Goal: Task Accomplishment & Management: Use online tool/utility

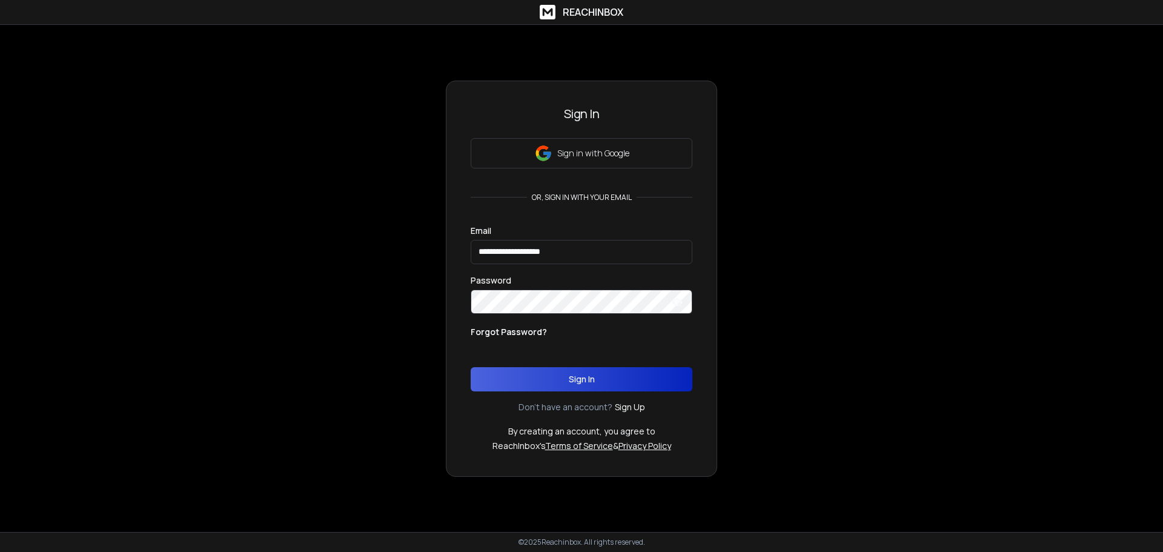
click at [620, 85] on button "Later" at bounding box center [620, 78] width 55 height 30
click at [600, 368] on button "Sign In" at bounding box center [582, 379] width 222 height 24
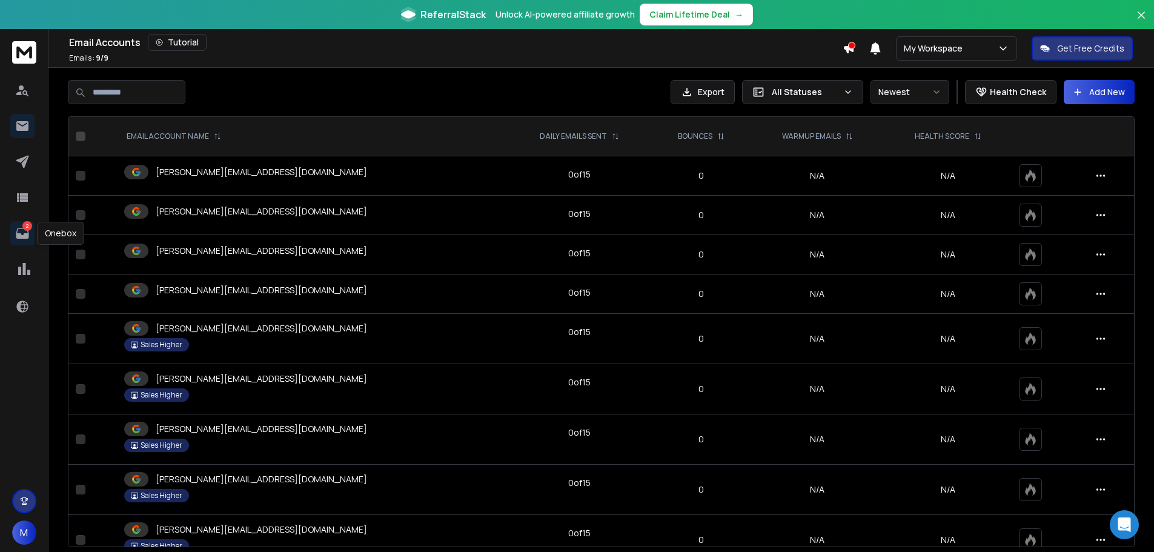
click at [19, 234] on icon at bounding box center [22, 233] width 13 height 11
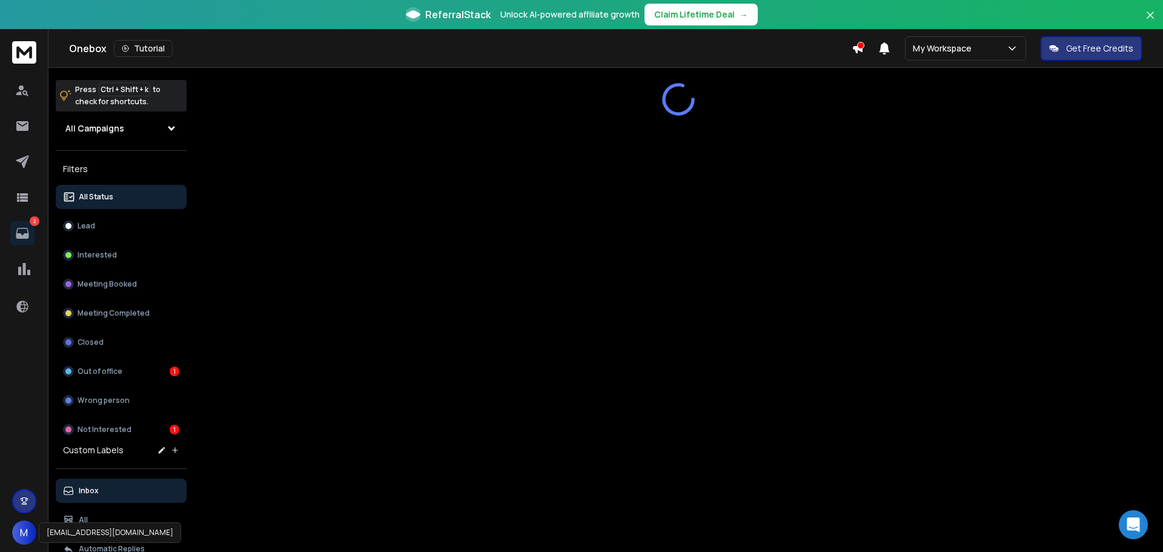
click at [29, 535] on span "M" at bounding box center [24, 532] width 24 height 24
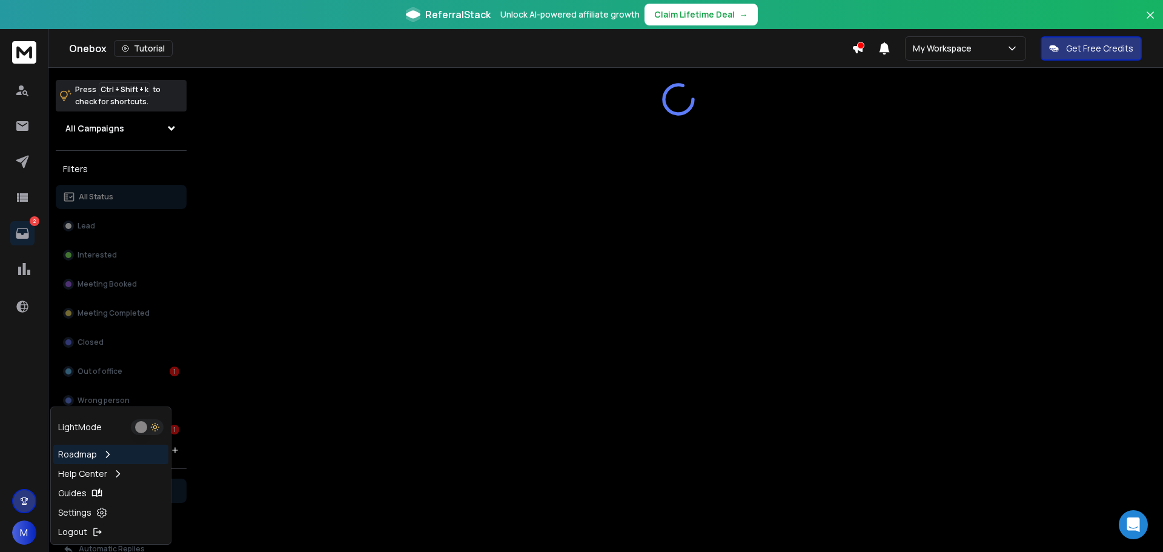
click at [158, 425] on icon at bounding box center [155, 427] width 10 height 10
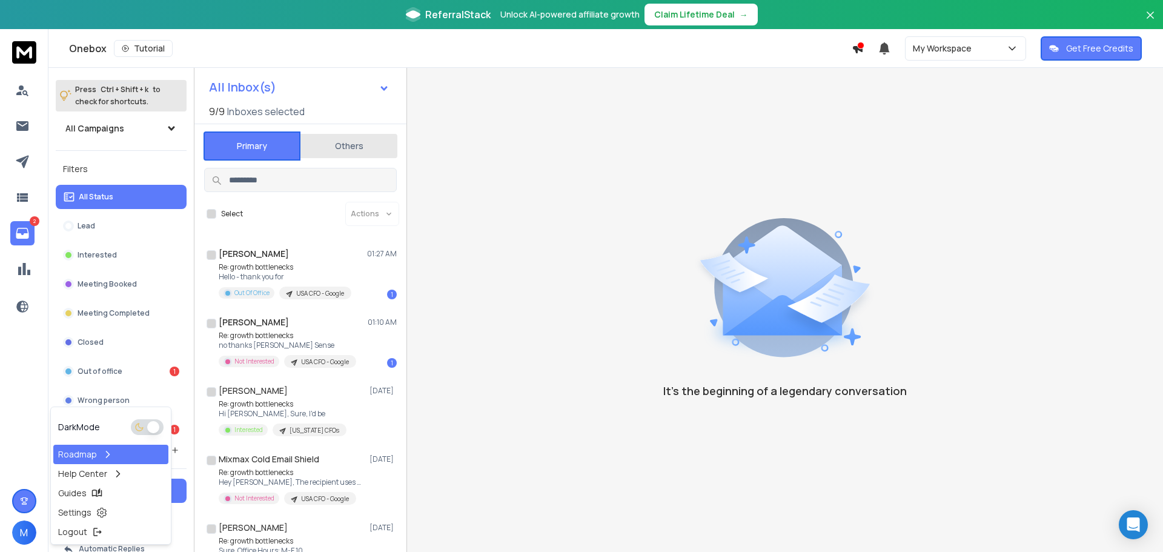
click at [511, 132] on div "It’s the beginning of a legendary conversation" at bounding box center [785, 302] width 756 height 469
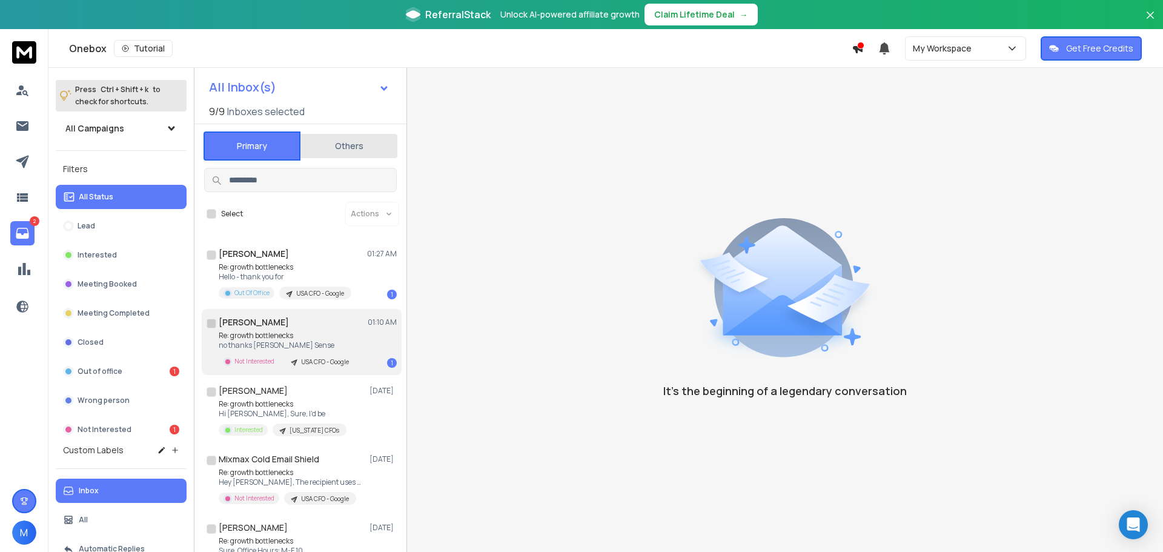
click at [290, 345] on p "no thanks [PERSON_NAME] Sense" at bounding box center [288, 345] width 138 height 10
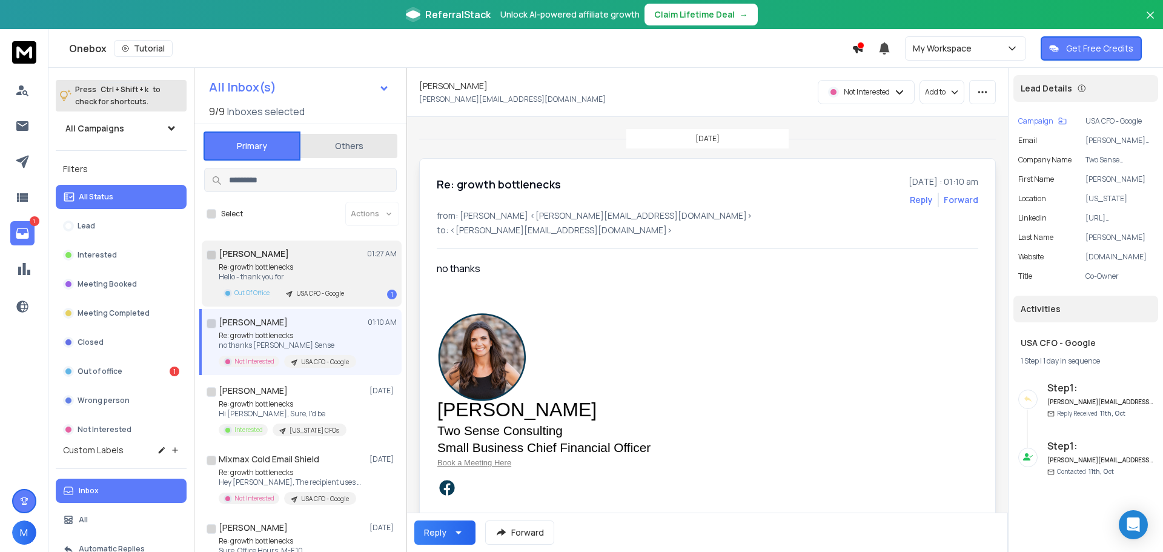
click at [315, 267] on p "Re: growth bottlenecks" at bounding box center [285, 267] width 133 height 10
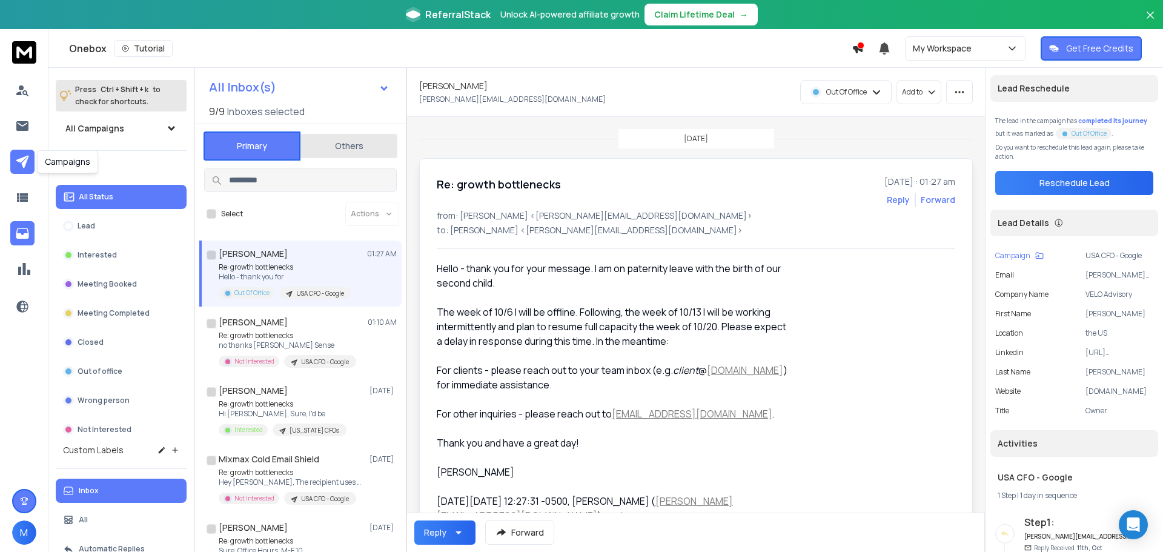
click at [24, 150] on link at bounding box center [22, 162] width 24 height 24
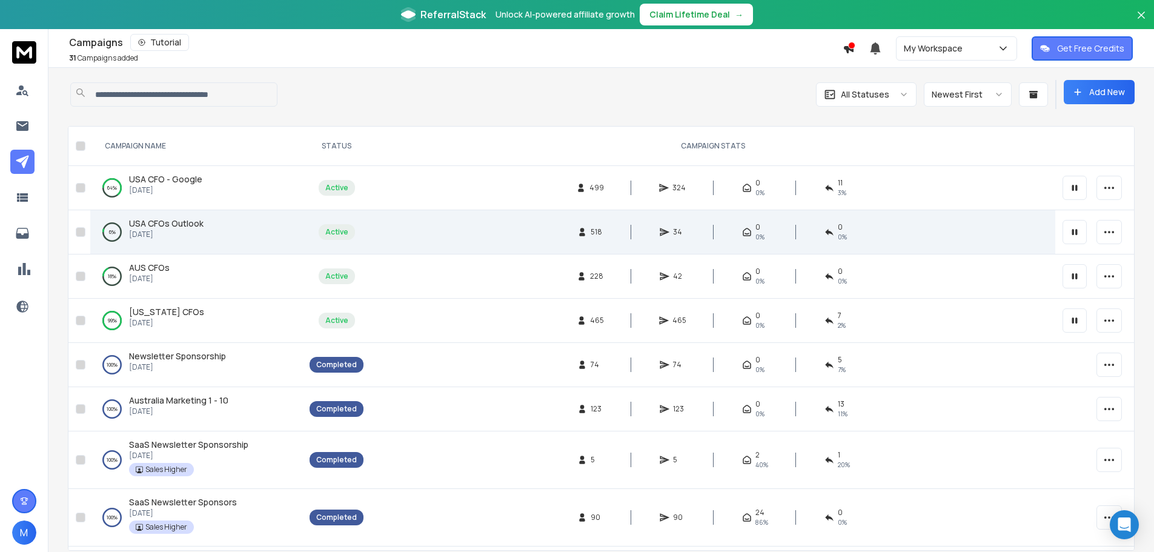
click at [196, 225] on span "USA CFOs Outlook" at bounding box center [166, 223] width 75 height 12
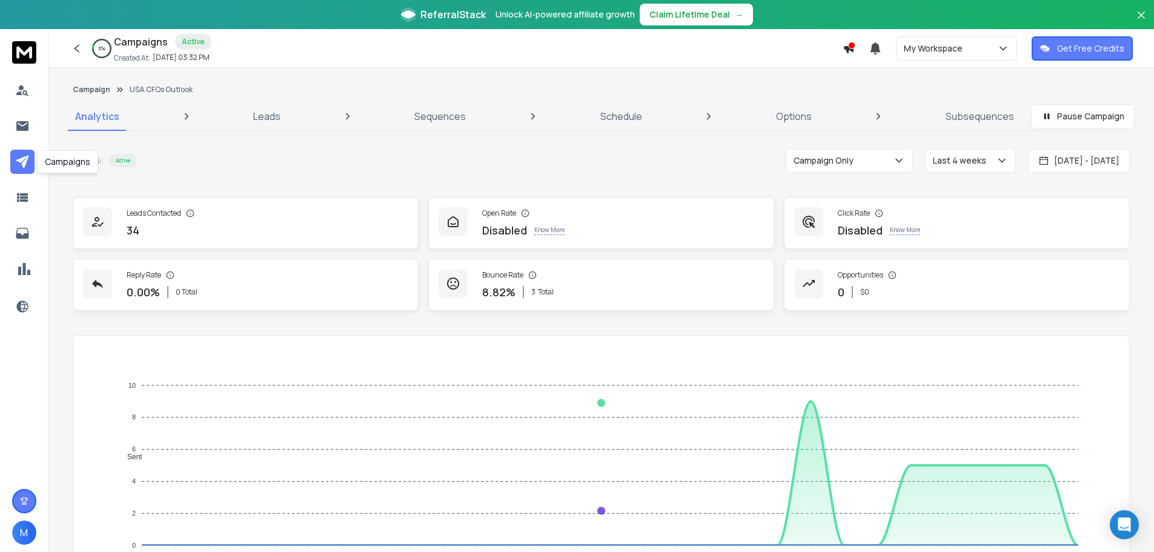
click at [27, 164] on icon at bounding box center [22, 161] width 15 height 15
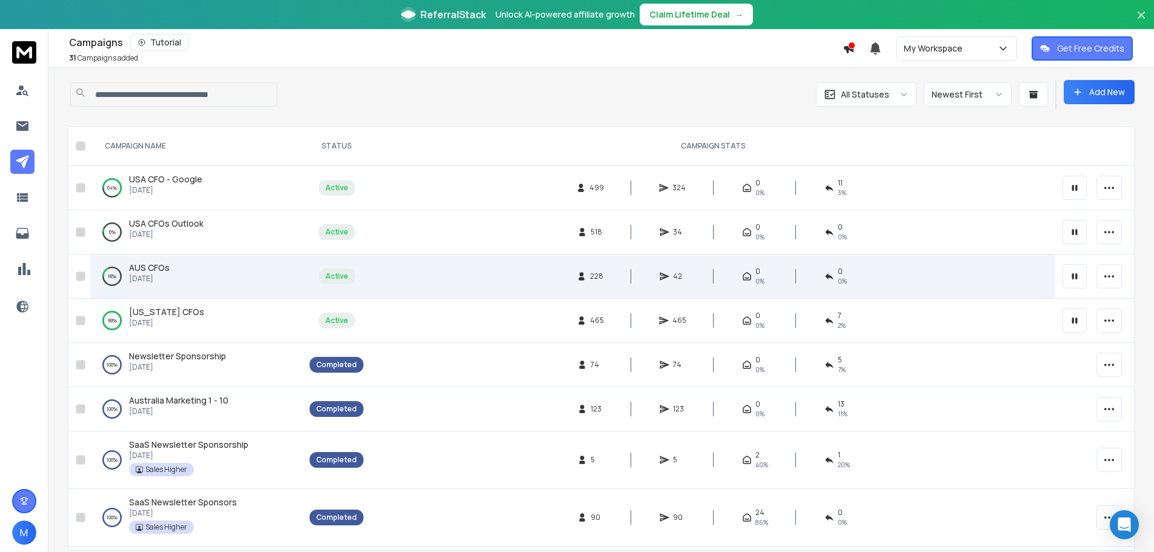
click at [188, 270] on div "18 % AUS CFOs [DATE]" at bounding box center [196, 276] width 188 height 29
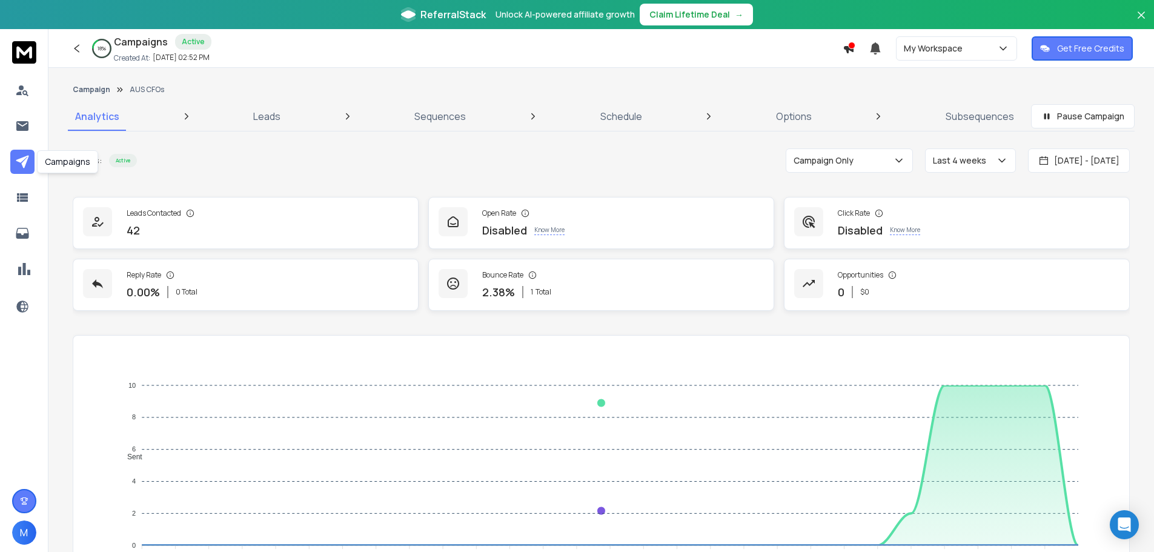
click at [25, 162] on icon at bounding box center [22, 162] width 13 height 13
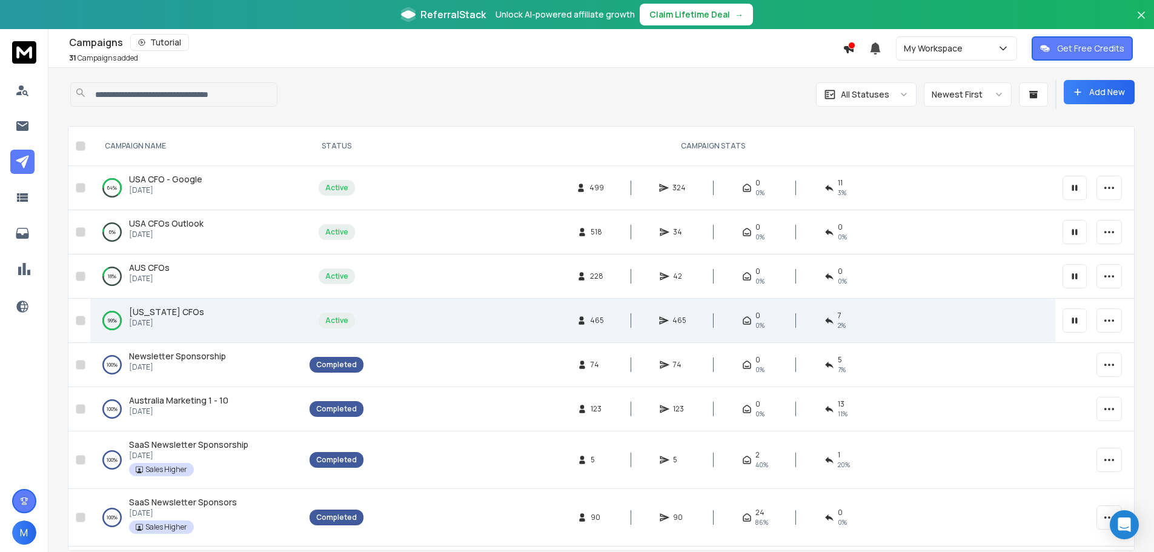
click at [146, 318] on p "[DATE]" at bounding box center [166, 323] width 75 height 10
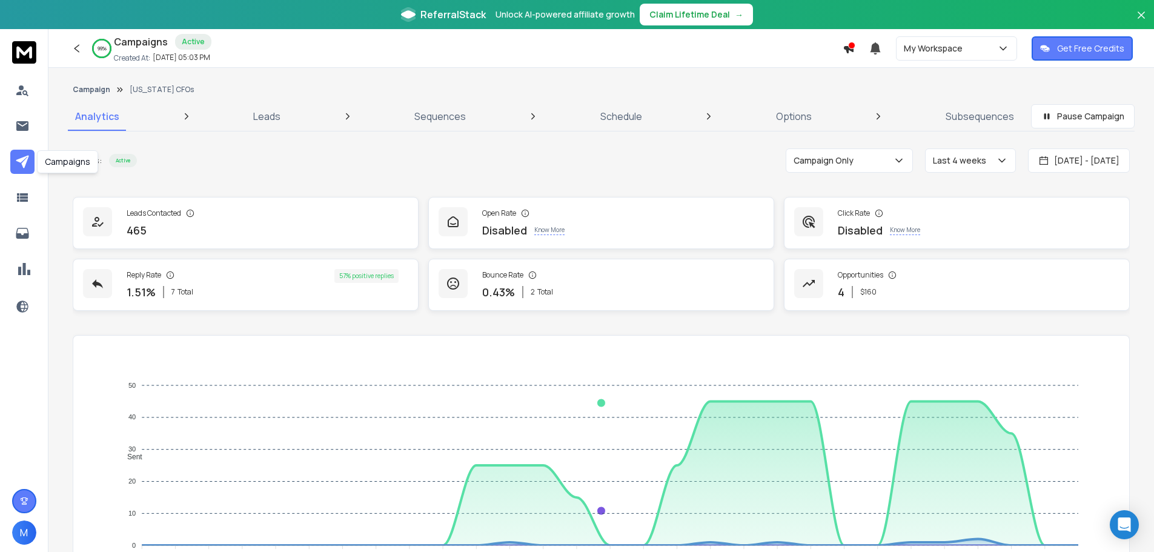
click at [21, 168] on icon at bounding box center [22, 161] width 15 height 15
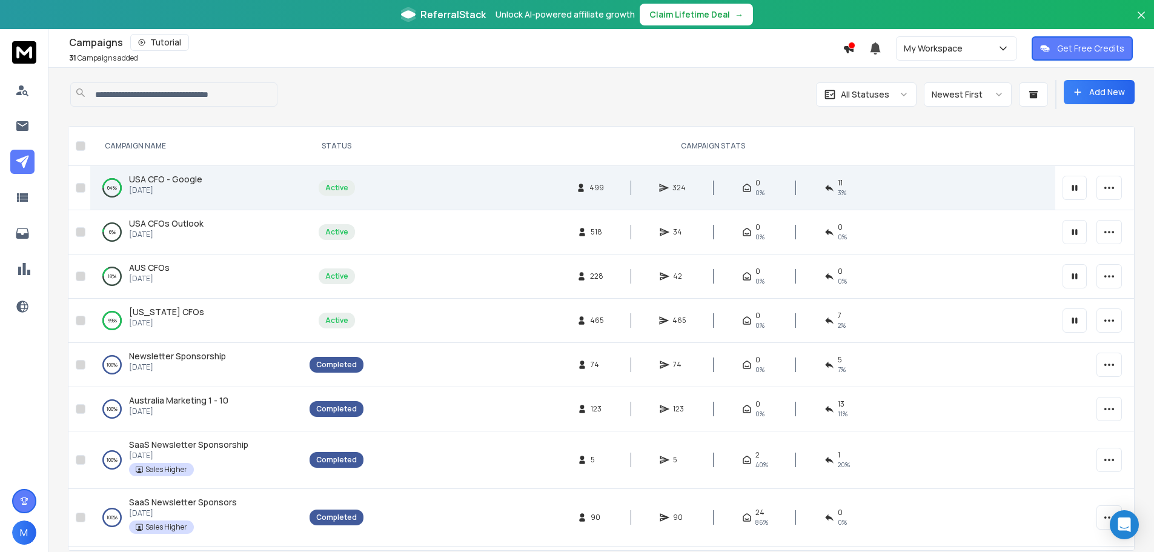
click at [200, 183] on div "64 % USA CFO - Google [DATE]" at bounding box center [196, 187] width 188 height 29
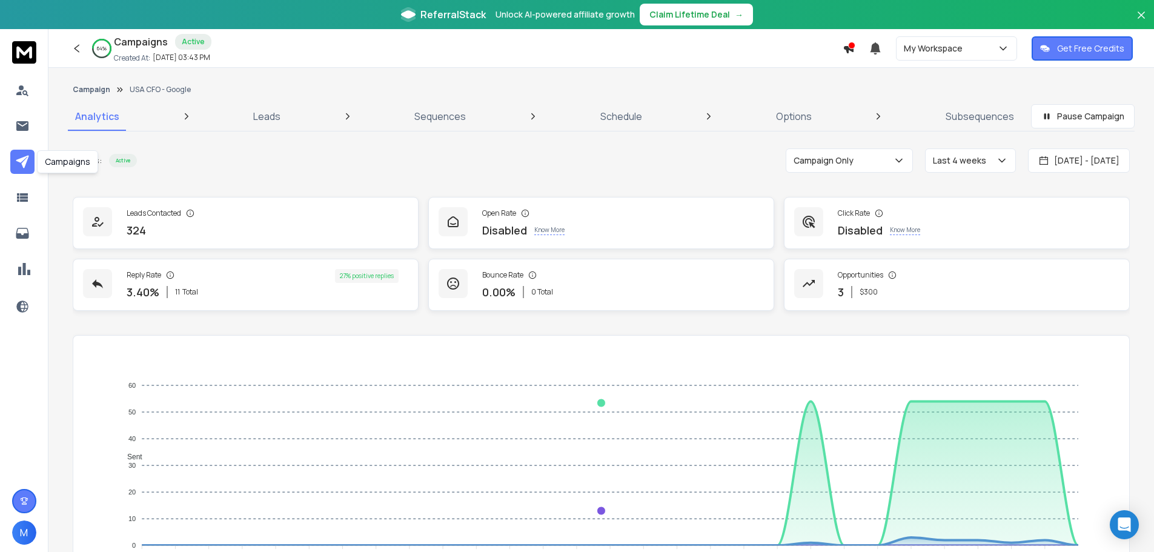
click at [15, 156] on icon at bounding box center [22, 161] width 15 height 15
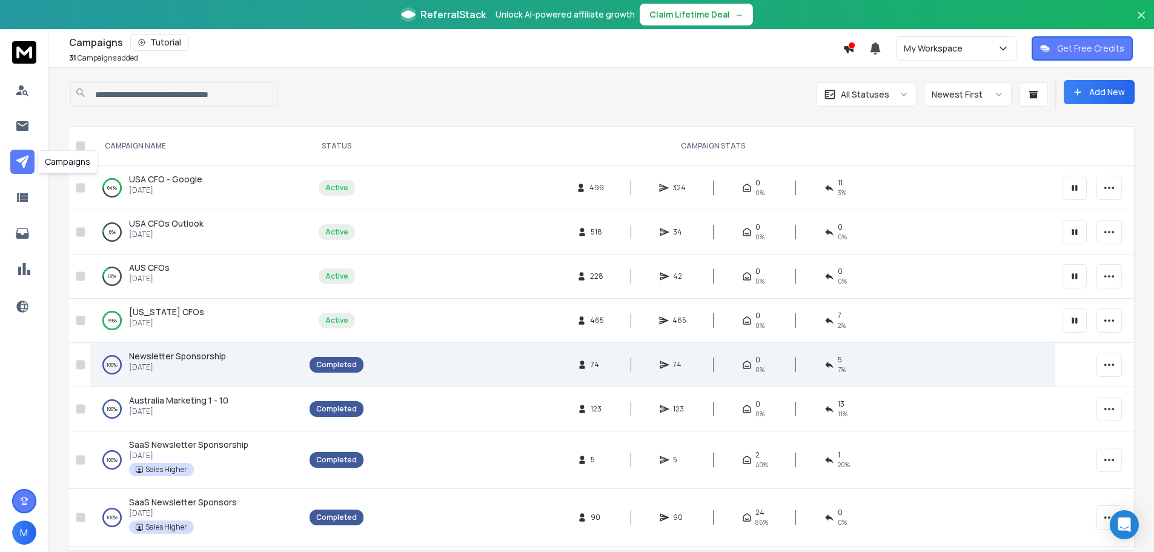
click at [169, 357] on span "Newsletter Sponsorship" at bounding box center [177, 356] width 97 height 12
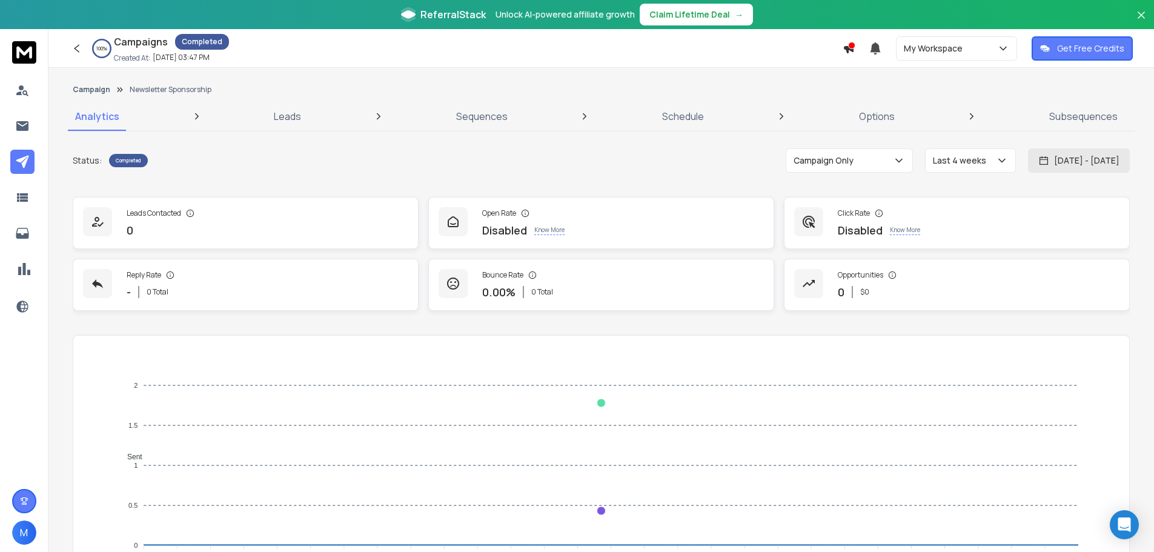
click at [1055, 162] on button "[DATE] - [DATE]" at bounding box center [1079, 160] width 102 height 24
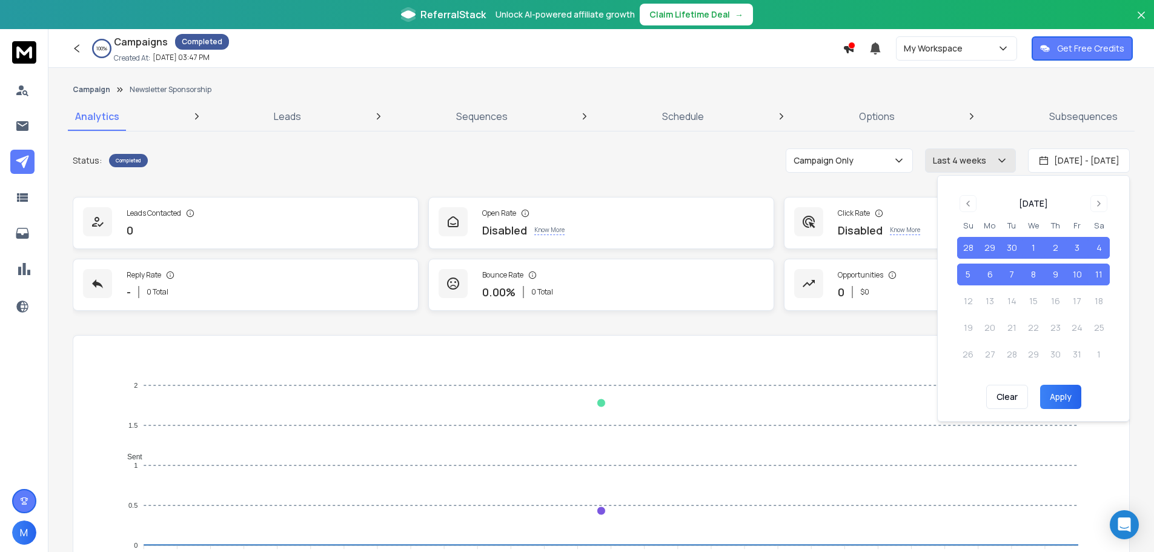
click at [933, 161] on p "Last 4 weeks" at bounding box center [962, 160] width 58 height 12
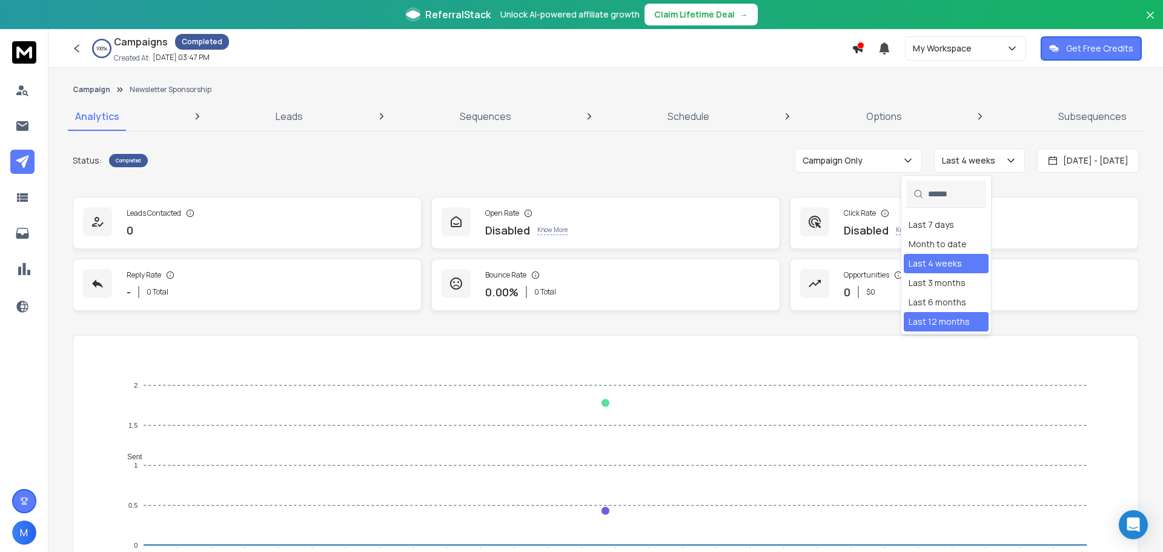
click at [918, 319] on div "Last 12 months" at bounding box center [939, 322] width 61 height 12
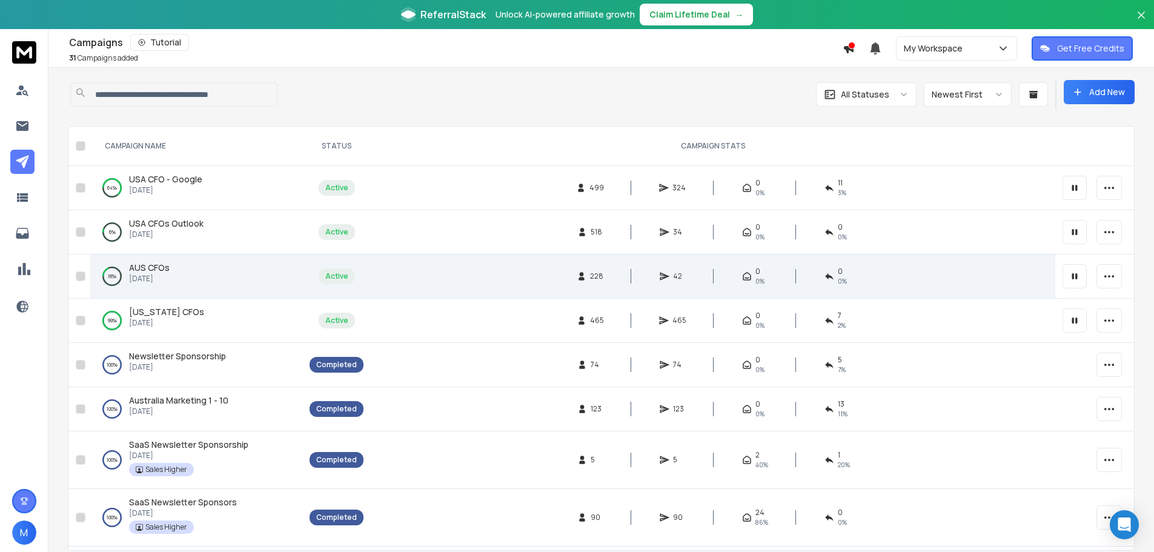
click at [156, 266] on span "AUS CFOs" at bounding box center [149, 268] width 41 height 12
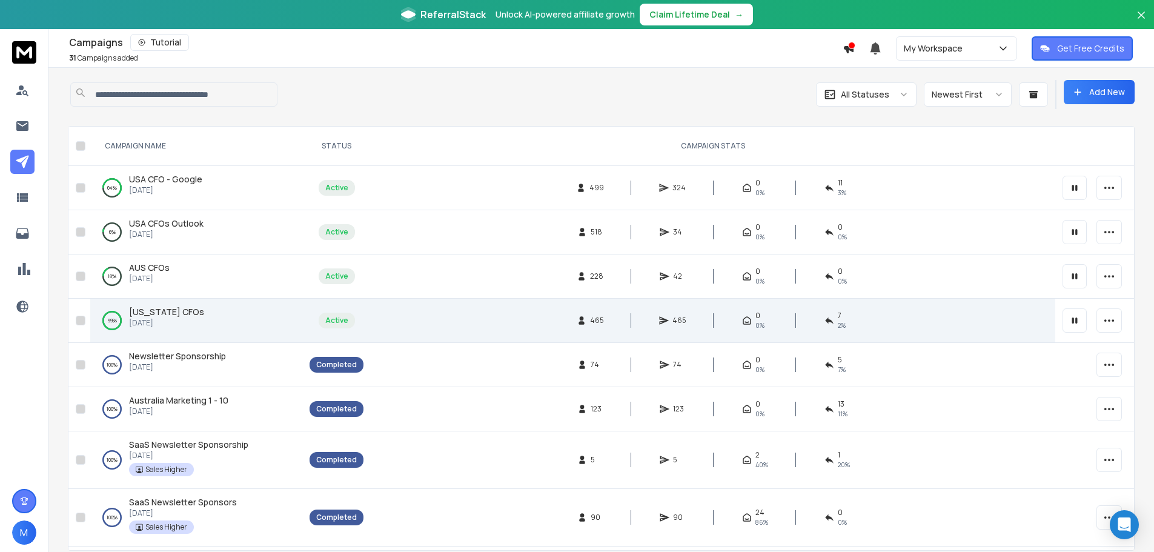
click at [170, 305] on td "99 % [US_STATE] CFOs [DATE]" at bounding box center [196, 321] width 212 height 44
